Goal: Task Accomplishment & Management: Manage account settings

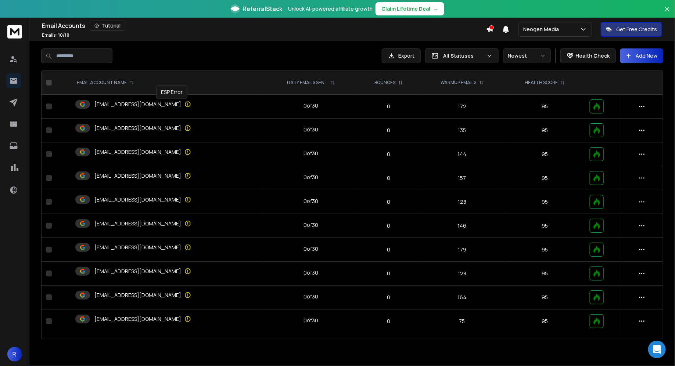
click at [185, 104] on icon at bounding box center [188, 105] width 6 height 6
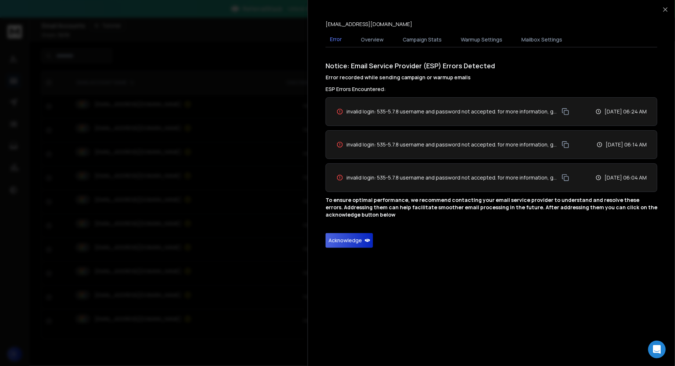
click at [352, 235] on button "Acknowledge" at bounding box center [349, 240] width 47 height 15
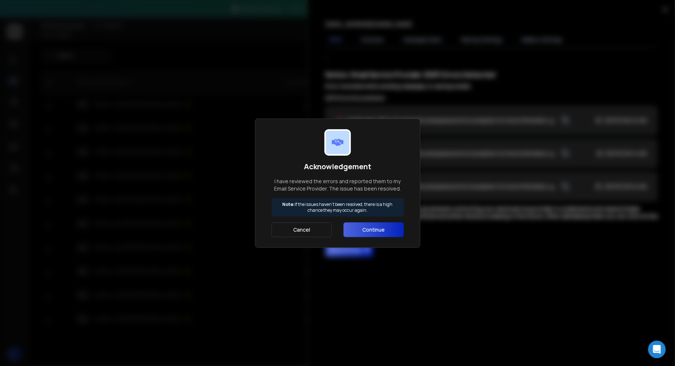
click at [352, 235] on button "Continue" at bounding box center [374, 230] width 60 height 15
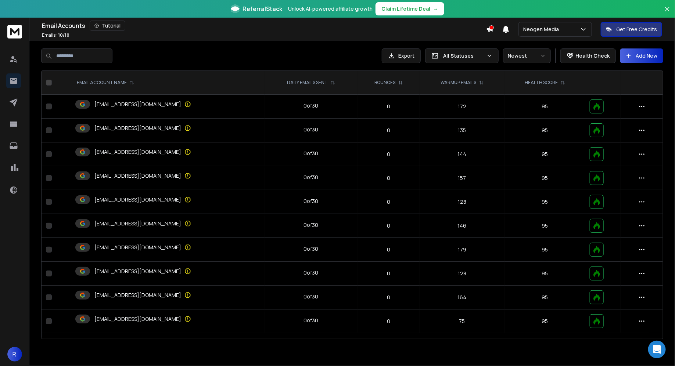
click at [50, 85] on button "button" at bounding box center [49, 83] width 6 height 6
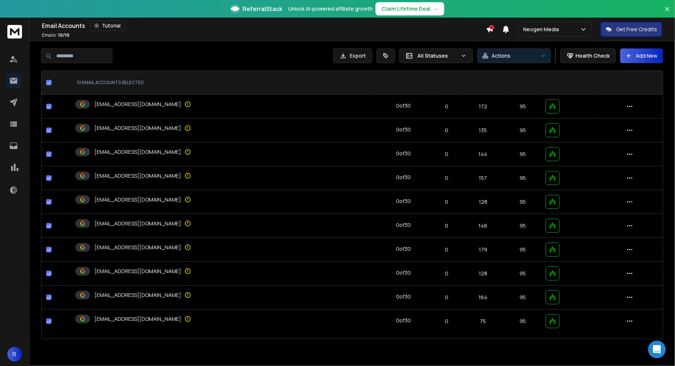
click at [504, 51] on button "Actions" at bounding box center [514, 56] width 74 height 15
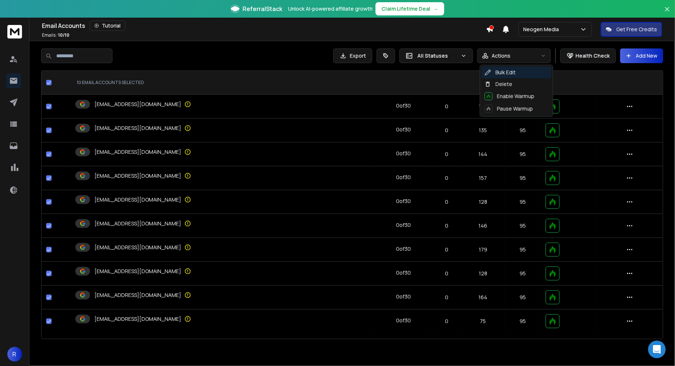
click at [432, 57] on p "All Statuses" at bounding box center [438, 55] width 40 height 7
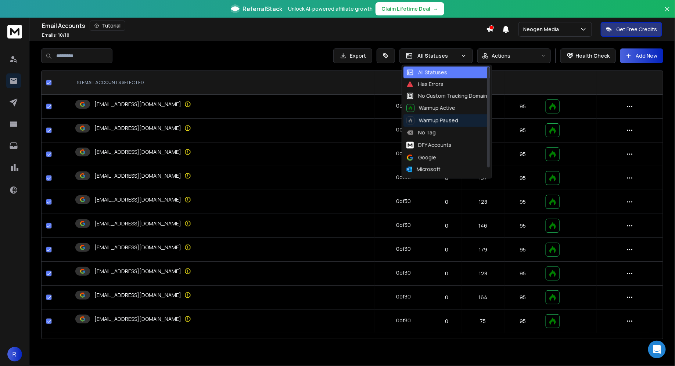
click at [221, 59] on div at bounding box center [185, 56] width 288 height 15
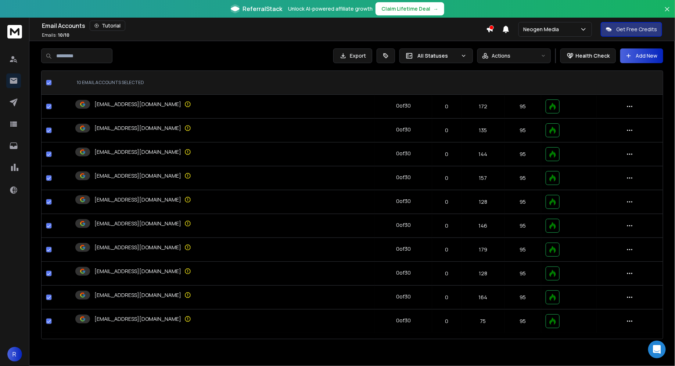
click at [51, 77] on th at bounding box center [56, 83] width 29 height 24
click at [51, 80] on button "Select this Page" at bounding box center [49, 83] width 6 height 6
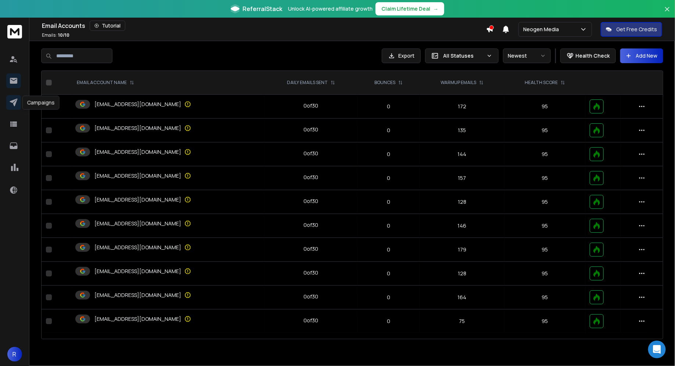
click at [14, 106] on icon at bounding box center [14, 103] width 8 height 8
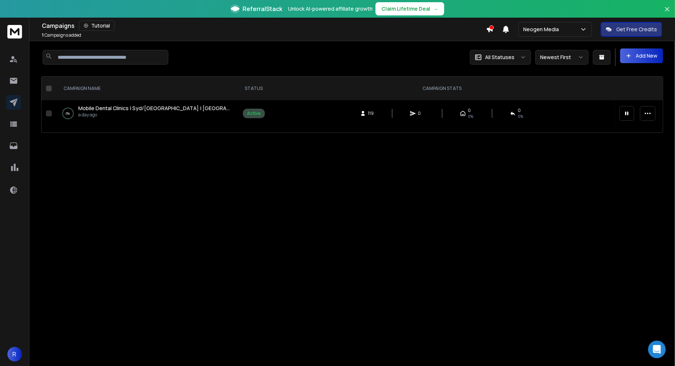
click at [126, 96] on th "CAMPAIGN NAME" at bounding box center [147, 89] width 184 height 24
click at [122, 106] on span "Mobile Dental Clinics | Syd/[GEOGRAPHIC_DATA] | [GEOGRAPHIC_DATA]" at bounding box center [167, 108] width 179 height 7
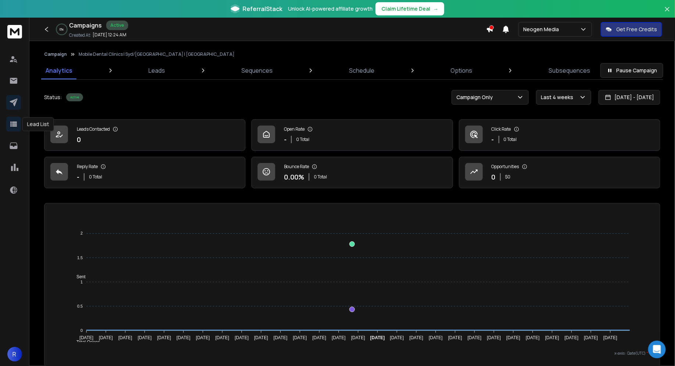
click at [11, 125] on icon at bounding box center [13, 124] width 7 height 5
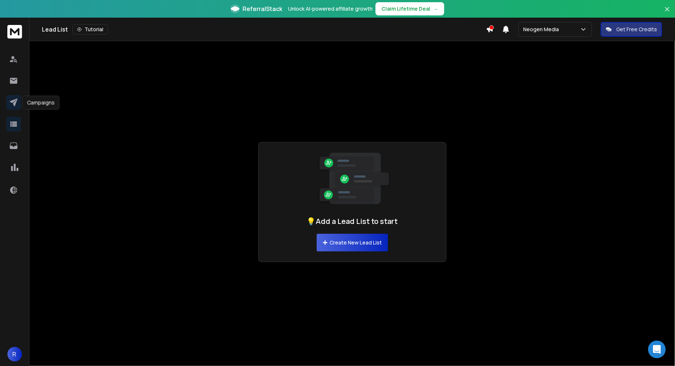
click at [15, 104] on icon at bounding box center [14, 103] width 8 height 8
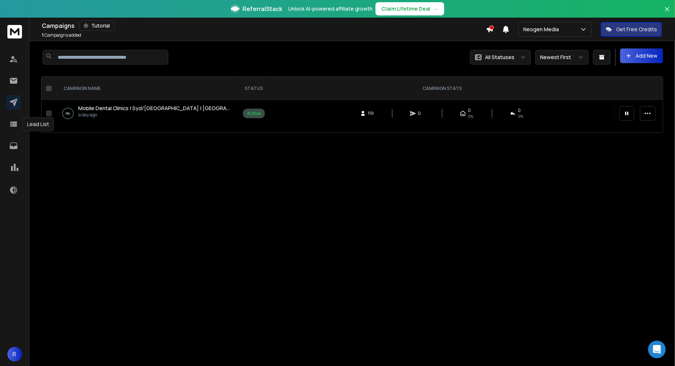
click at [12, 134] on div at bounding box center [14, 123] width 17 height 153
click at [12, 124] on icon at bounding box center [13, 124] width 7 height 5
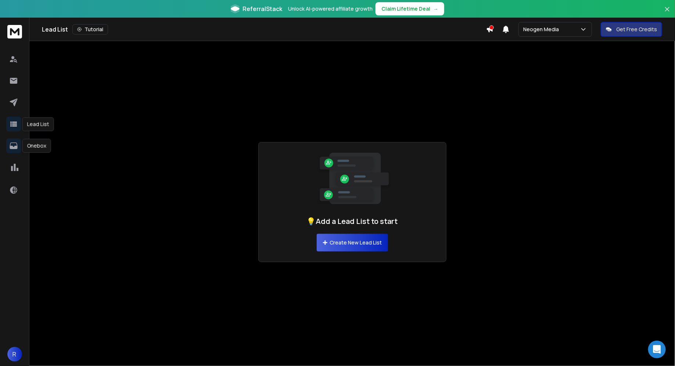
click at [16, 144] on icon at bounding box center [13, 146] width 9 height 9
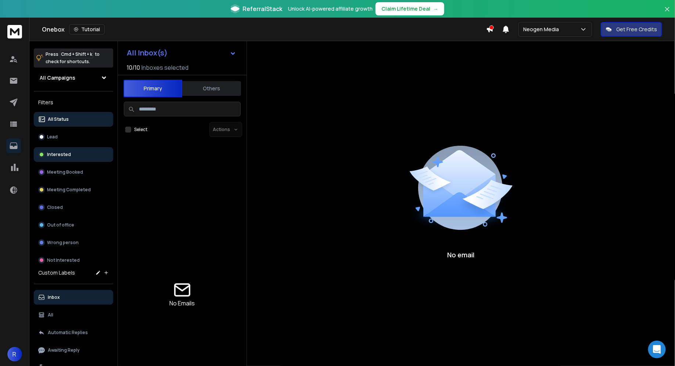
click at [80, 154] on button "Interested" at bounding box center [73, 154] width 79 height 15
click at [79, 140] on button "Lead" at bounding box center [73, 137] width 79 height 15
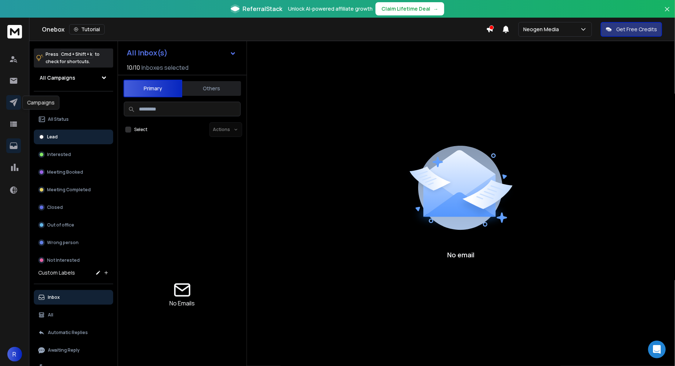
click at [11, 106] on icon at bounding box center [13, 102] width 9 height 9
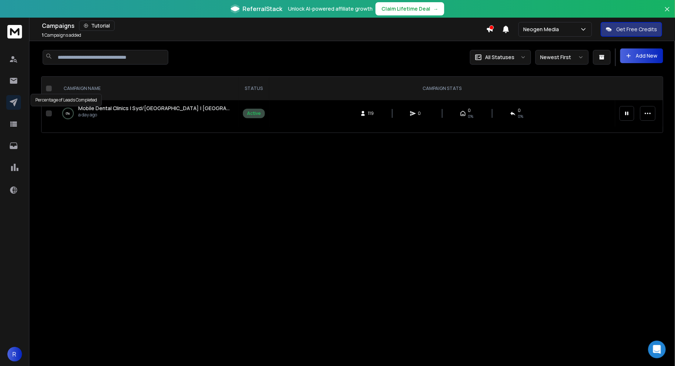
click at [115, 123] on td "0 % Mobile Dental Clinics | Syd/[GEOGRAPHIC_DATA] | [GEOGRAPHIC_DATA] a day ago" at bounding box center [147, 113] width 184 height 26
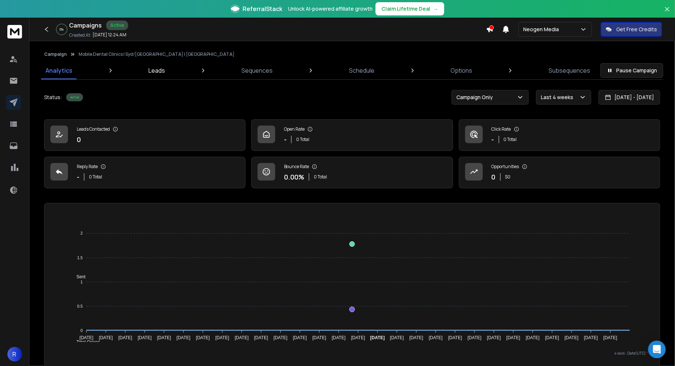
click at [155, 69] on p "Leads" at bounding box center [157, 70] width 17 height 9
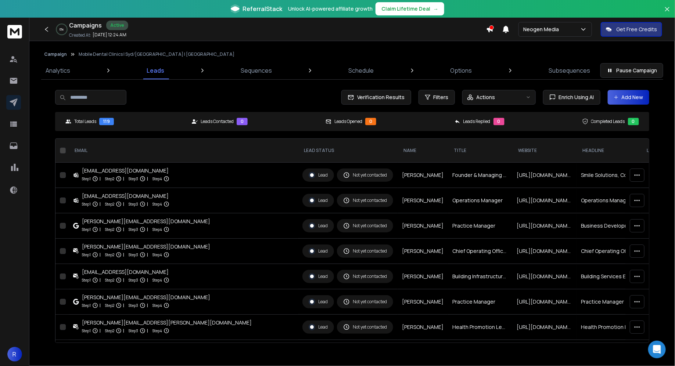
click at [376, 120] on div "0" at bounding box center [370, 121] width 11 height 7
click at [340, 120] on p "Leads Opened" at bounding box center [348, 122] width 28 height 6
click at [413, 96] on div "Verification Results Filters Actions Enrich Using AI Add New" at bounding box center [495, 97] width 308 height 15
click at [404, 97] on span "Verification Results" at bounding box center [379, 97] width 51 height 7
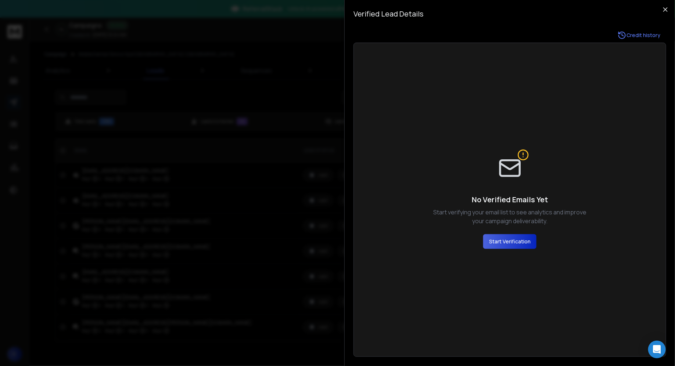
click at [667, 8] on icon "button" at bounding box center [666, 10] width 4 height 4
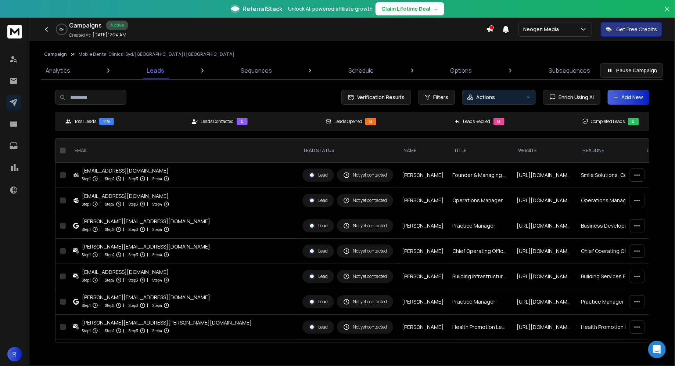
click at [485, 95] on p "Actions" at bounding box center [486, 97] width 19 height 7
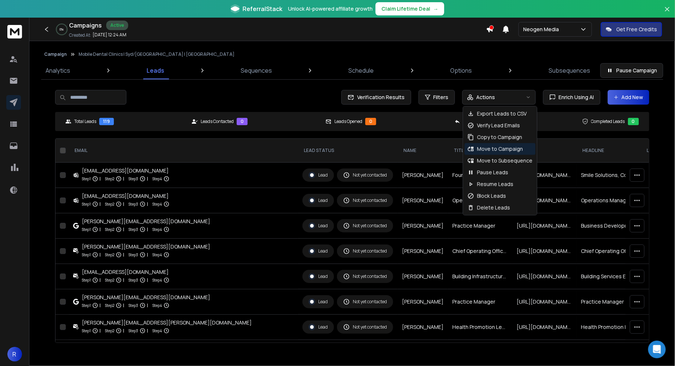
click at [264, 91] on div "Verification Results Filters Actions Enrich Using AI Add New" at bounding box center [352, 97] width 594 height 15
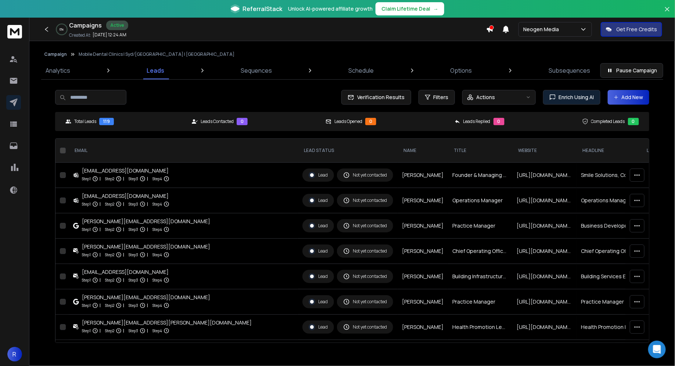
click at [576, 94] on span "Enrich Using AI" at bounding box center [575, 97] width 38 height 7
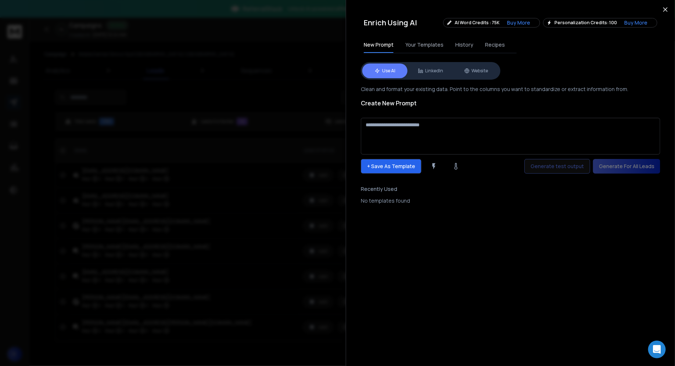
click at [662, 10] on icon "button" at bounding box center [665, 9] width 7 height 7
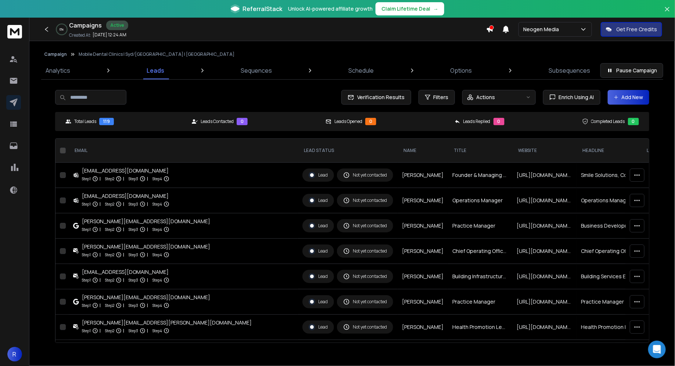
click at [64, 174] on button "button" at bounding box center [63, 175] width 6 height 6
click at [556, 99] on p "Actions" at bounding box center [550, 97] width 19 height 7
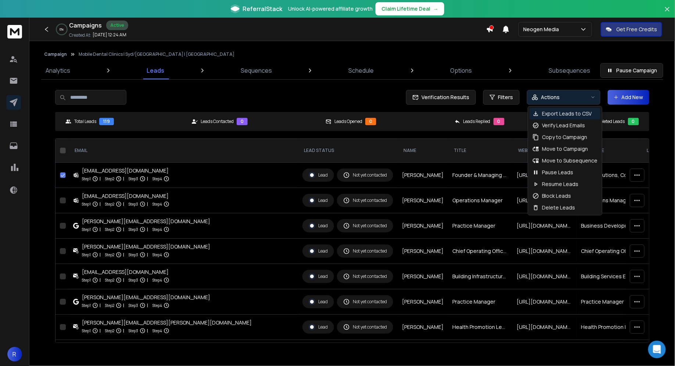
click at [556, 99] on p "Actions" at bounding box center [550, 97] width 19 height 7
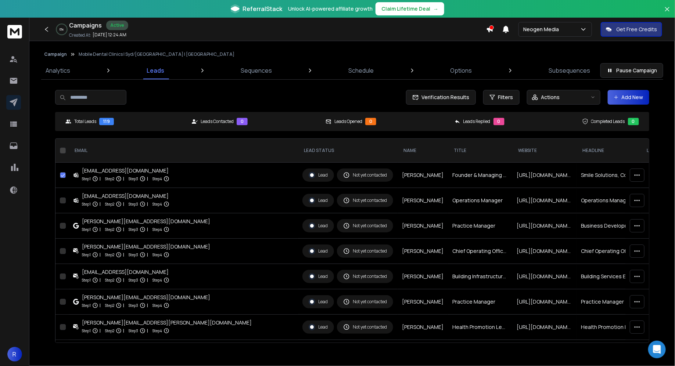
click at [77, 61] on div "Campaign Mobile Dental Clinics | Syd/[PERSON_NAME] | [GEOGRAPHIC_DATA] Analytic…" at bounding box center [352, 64] width 622 height 31
click at [73, 68] on link "Analytics" at bounding box center [57, 71] width 33 height 18
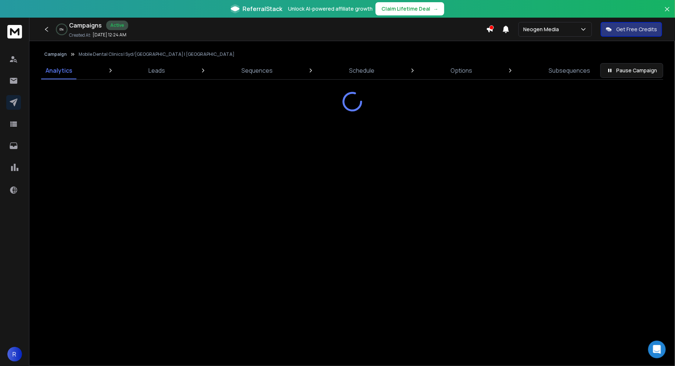
click at [46, 71] on p "Analytics" at bounding box center [59, 70] width 27 height 9
click at [14, 86] on link at bounding box center [13, 81] width 15 height 15
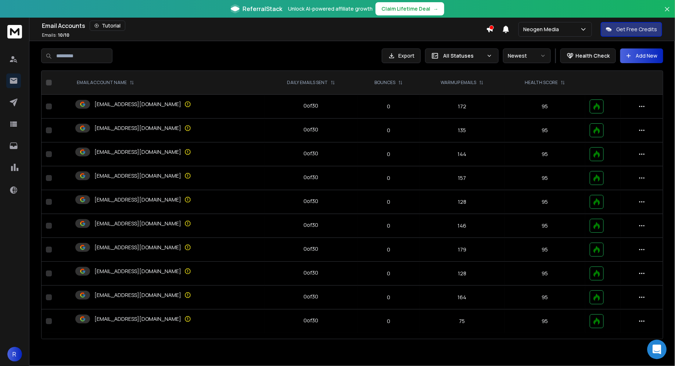
click at [663, 349] on div "Open Intercom Messenger" at bounding box center [657, 349] width 19 height 19
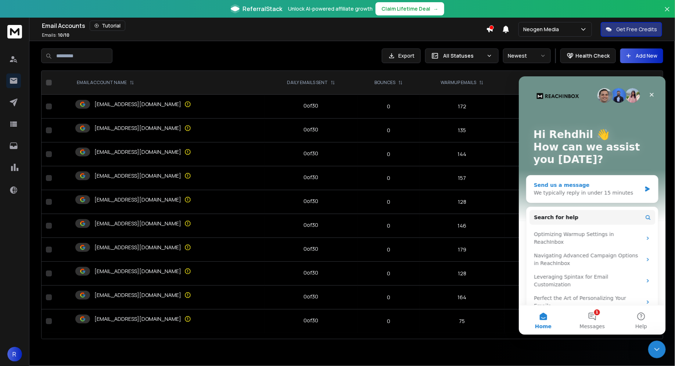
click at [552, 194] on div "We typically reply in under 15 minutes" at bounding box center [588, 193] width 108 height 8
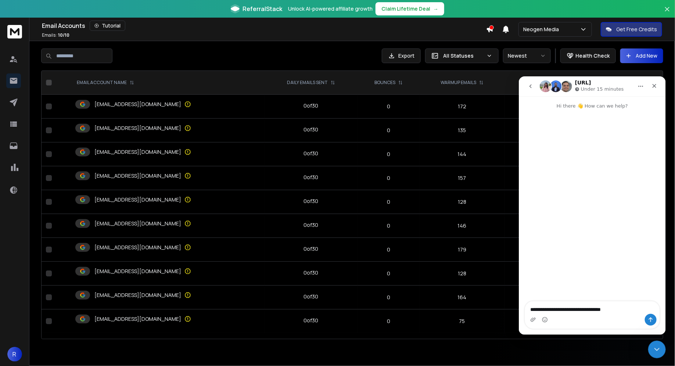
type textarea "**********"
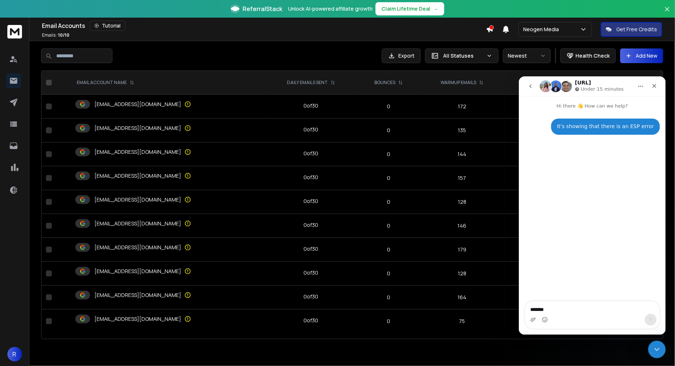
type textarea "********"
type textarea "**********"
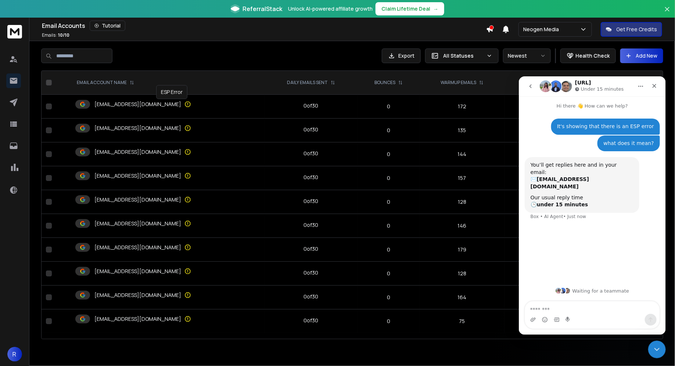
click at [185, 103] on icon at bounding box center [188, 105] width 6 height 6
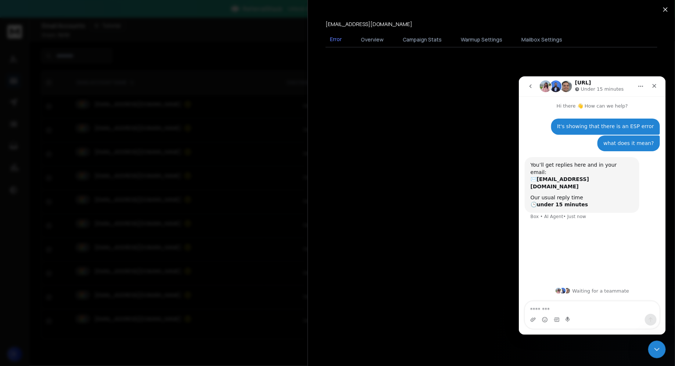
click at [666, 12] on icon "button" at bounding box center [665, 9] width 7 height 7
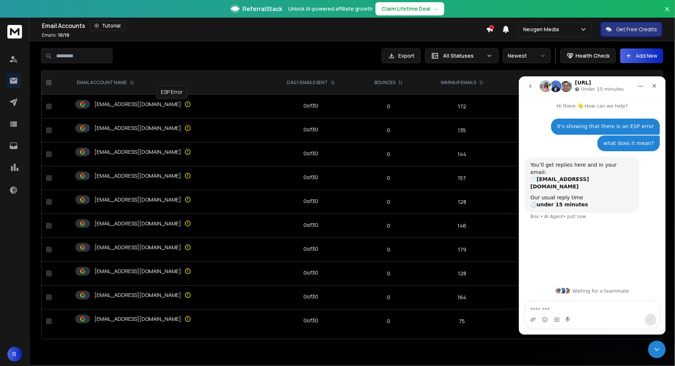
click at [184, 106] on icon at bounding box center [187, 104] width 7 height 7
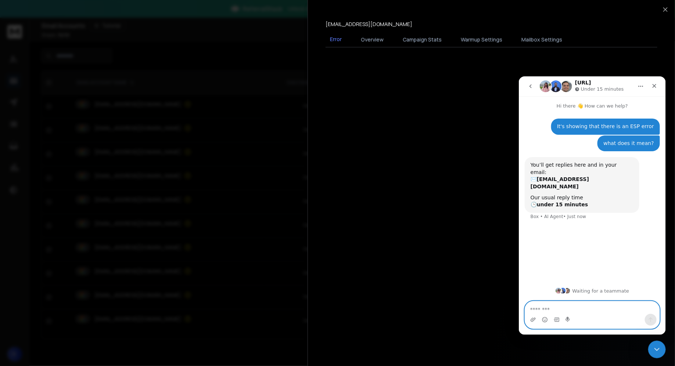
click at [544, 308] on textarea "Message…" at bounding box center [592, 307] width 135 height 12
click at [658, 89] on div "Close" at bounding box center [654, 85] width 13 height 13
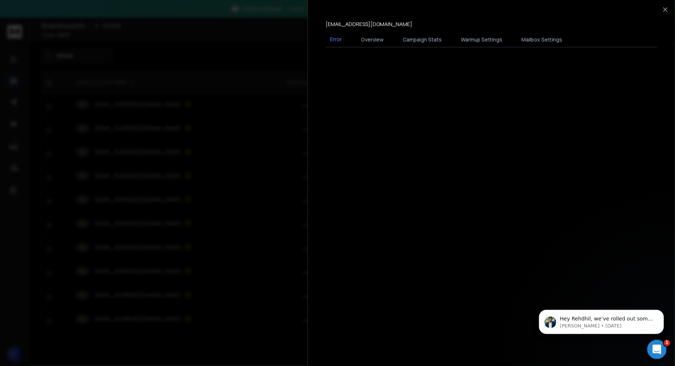
click at [655, 353] on div "Open Intercom Messenger" at bounding box center [656, 349] width 24 height 24
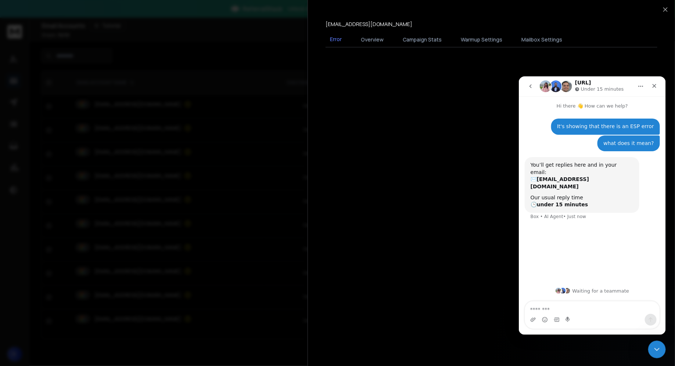
click at [533, 87] on icon "go back" at bounding box center [530, 86] width 6 height 6
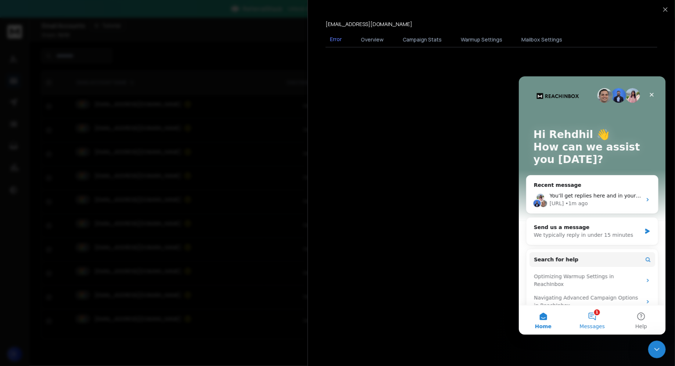
click at [587, 316] on button "1 Messages" at bounding box center [592, 319] width 49 height 29
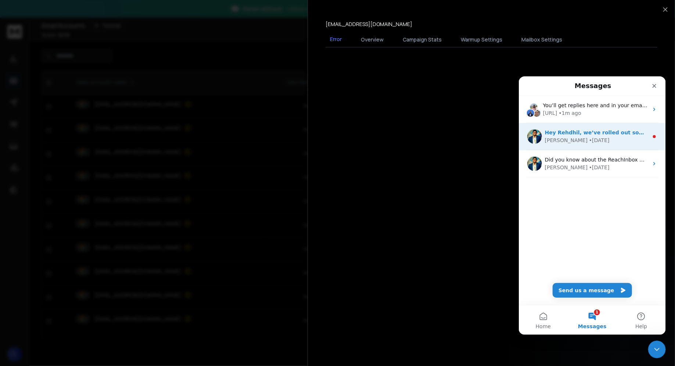
click at [593, 137] on div "[PERSON_NAME] • [DATE]" at bounding box center [597, 140] width 104 height 8
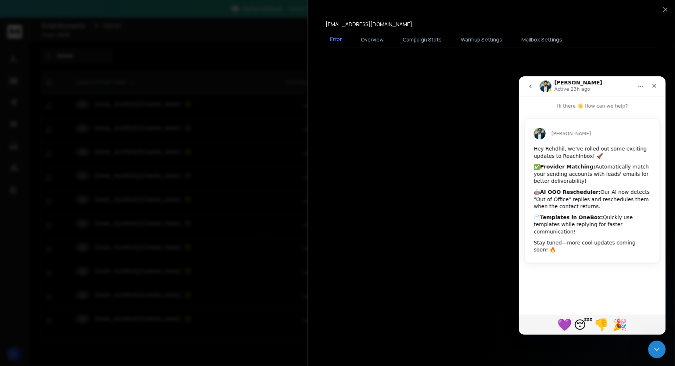
click at [530, 86] on icon "go back" at bounding box center [530, 86] width 6 height 6
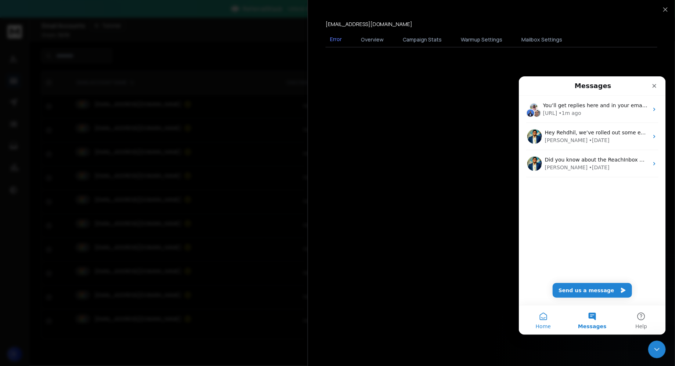
click at [543, 322] on button "Home" at bounding box center [543, 319] width 49 height 29
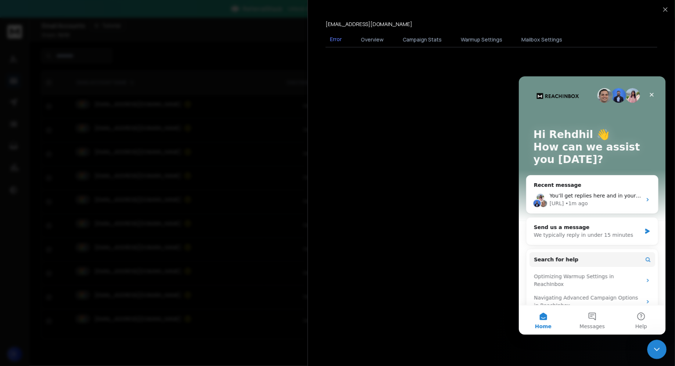
click at [660, 357] on div "Close Intercom Messenger" at bounding box center [656, 349] width 18 height 18
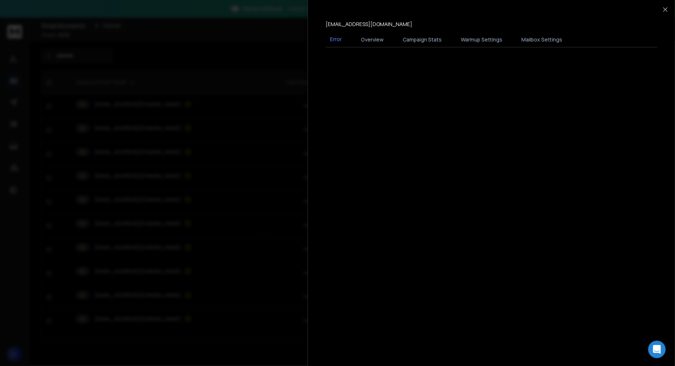
click at [379, 38] on button "Overview" at bounding box center [373, 40] width 32 height 16
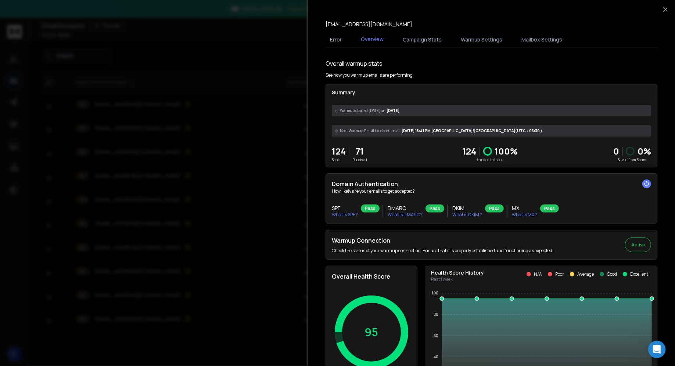
click at [336, 32] on div "[EMAIL_ADDRESS][DOMAIN_NAME] Error Overview Campaign Stats Warmup Settings Mail…" at bounding box center [492, 302] width 350 height 586
click at [336, 40] on button "Error" at bounding box center [336, 40] width 21 height 16
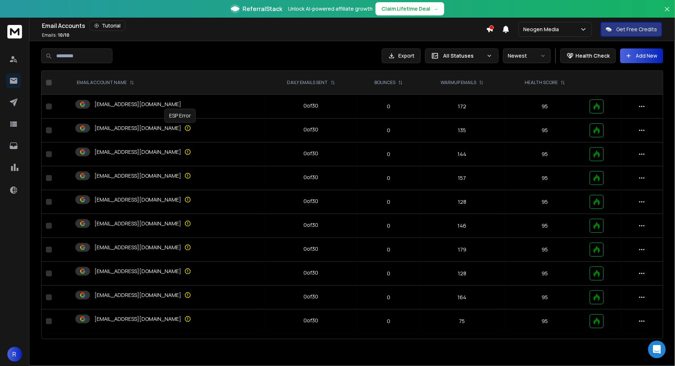
click at [184, 126] on icon at bounding box center [187, 128] width 7 height 7
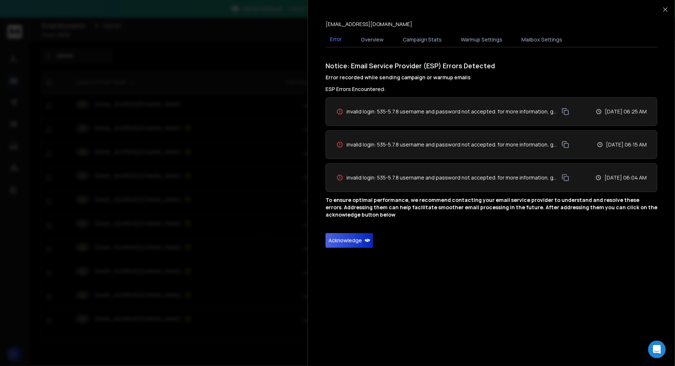
click at [361, 240] on button "Acknowledge" at bounding box center [349, 240] width 47 height 15
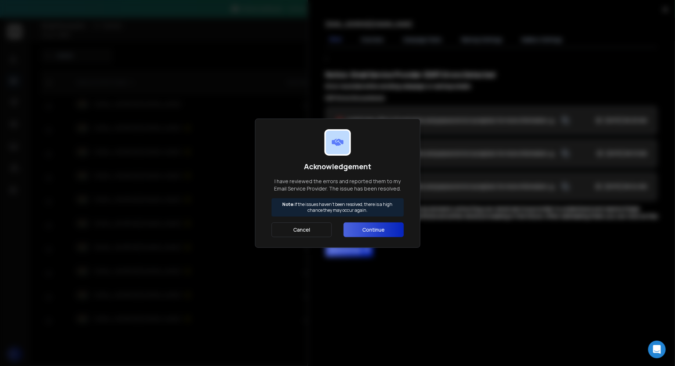
click at [366, 230] on button "Continue" at bounding box center [374, 230] width 60 height 15
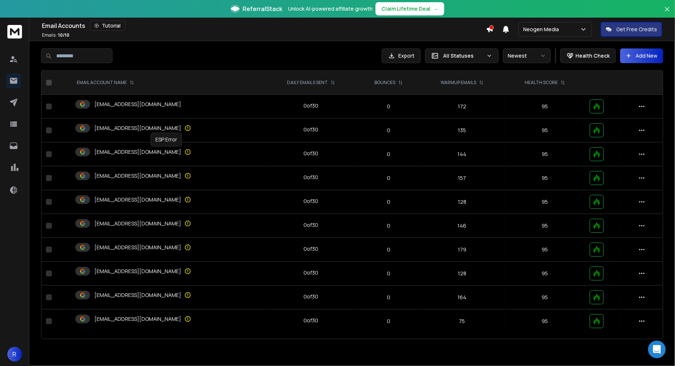
click at [184, 149] on icon at bounding box center [187, 151] width 7 height 7
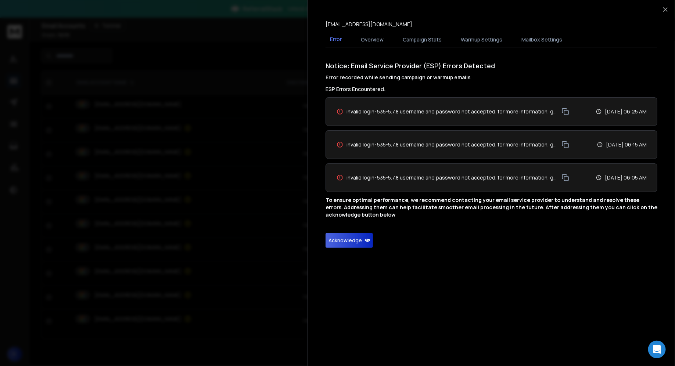
click at [359, 233] on button "Acknowledge" at bounding box center [349, 240] width 47 height 15
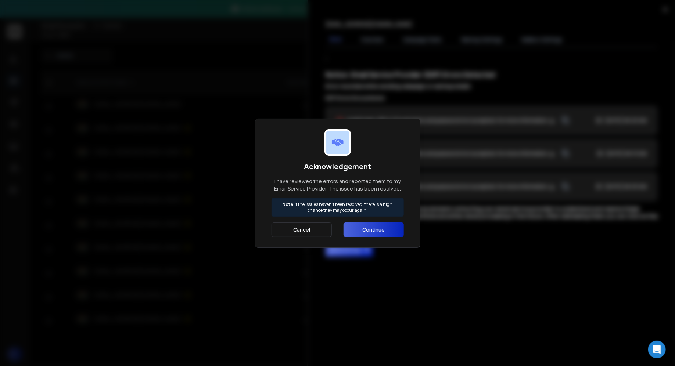
click at [361, 222] on div "Acknowledgement I have reviewed the errors and reported them to my Email Servic…" at bounding box center [338, 183] width 132 height 108
click at [358, 234] on button "Continue" at bounding box center [374, 230] width 60 height 15
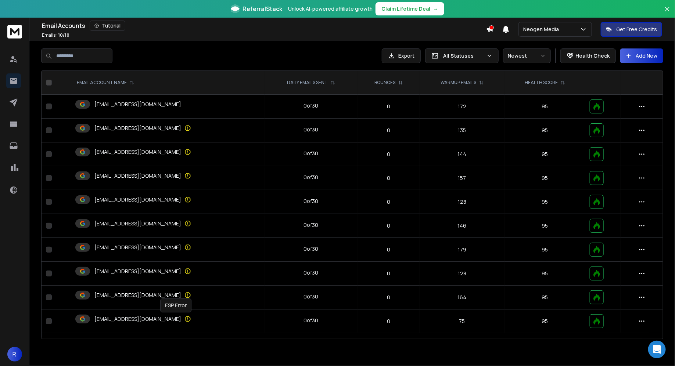
click at [184, 319] on icon at bounding box center [187, 319] width 7 height 7
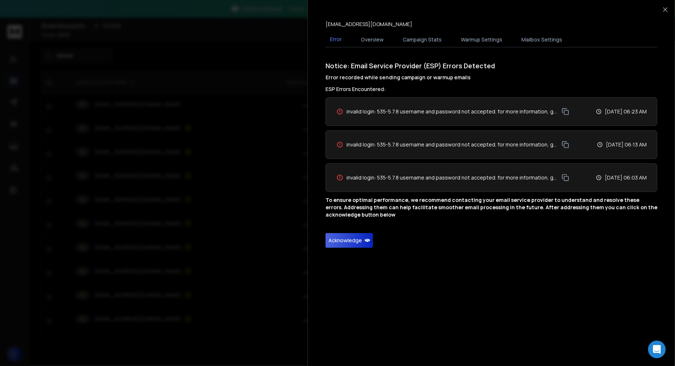
click at [365, 242] on icon at bounding box center [367, 240] width 5 height 5
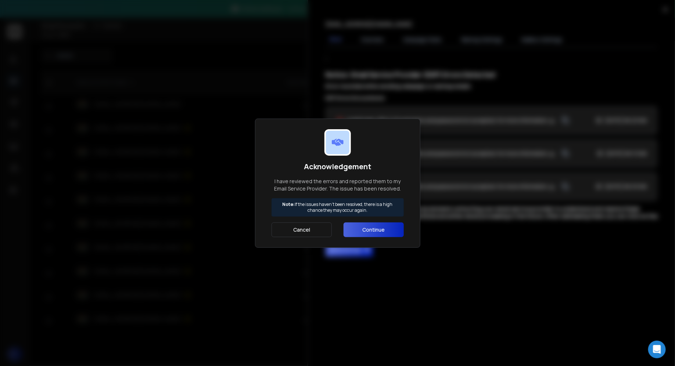
click at [376, 229] on button "Continue" at bounding box center [374, 230] width 60 height 15
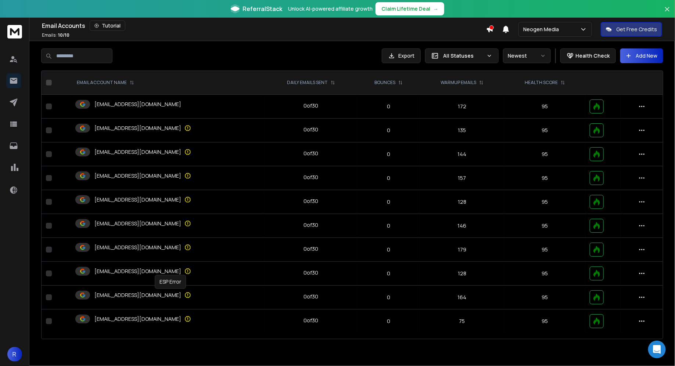
click at [184, 294] on icon at bounding box center [187, 295] width 7 height 7
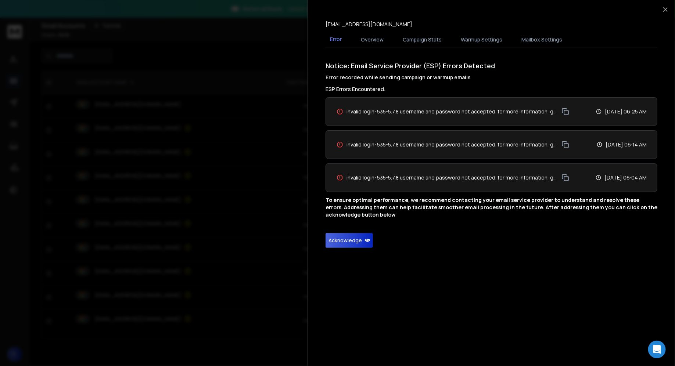
click at [365, 242] on icon at bounding box center [367, 240] width 5 height 5
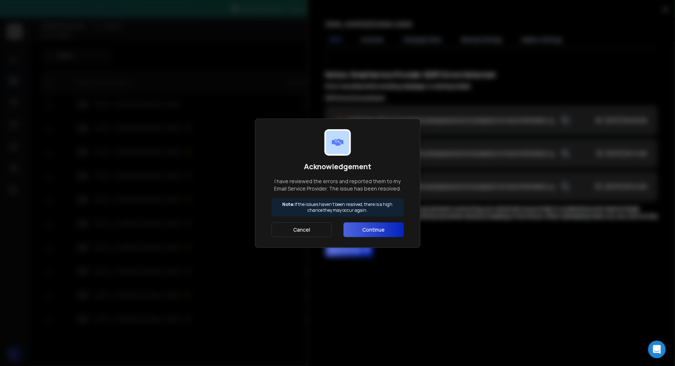
click at [375, 224] on button "Continue" at bounding box center [374, 230] width 60 height 15
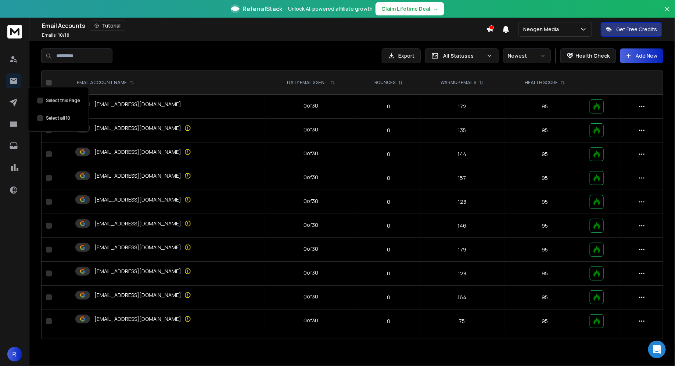
click at [49, 83] on button "Select this Page" at bounding box center [49, 83] width 6 height 6
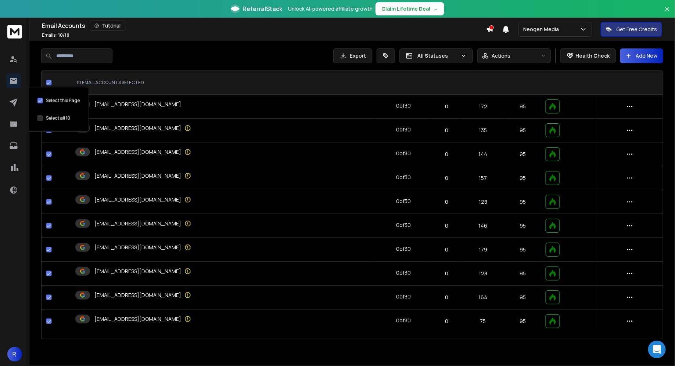
click at [232, 54] on div at bounding box center [185, 56] width 288 height 15
click at [457, 61] on div "All Statuses" at bounding box center [437, 56] width 74 height 15
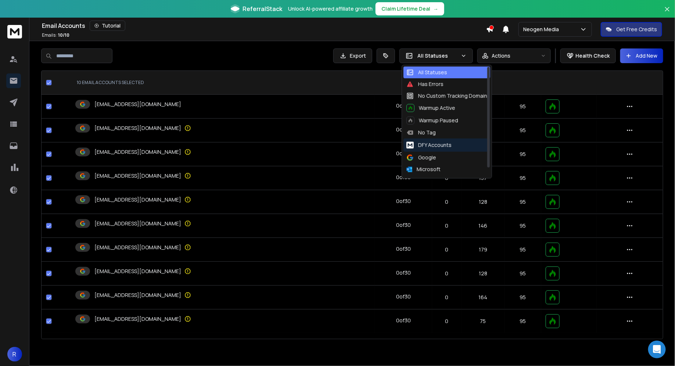
scroll to position [10, 0]
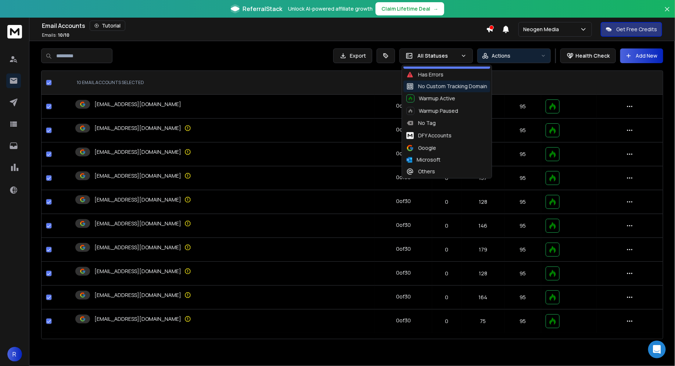
click at [507, 53] on p "Actions" at bounding box center [501, 55] width 19 height 7
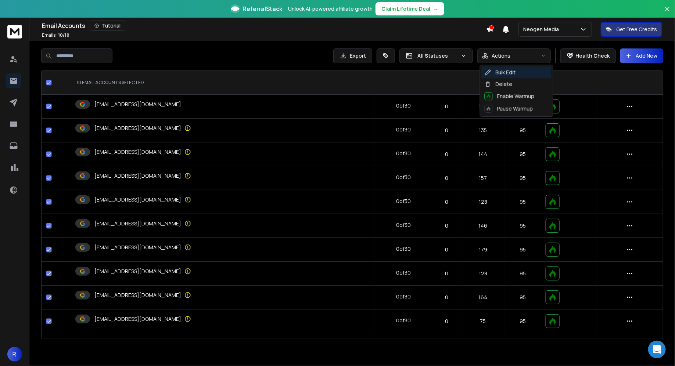
click at [293, 40] on div "Email Accounts Tutorial Emails : 10 / 10 Neogen Media Get Free Credits" at bounding box center [337, 30] width 675 height 24
